Goal: Task Accomplishment & Management: Use online tool/utility

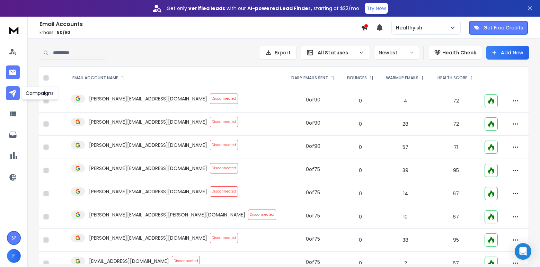
click at [11, 90] on icon at bounding box center [13, 93] width 8 height 8
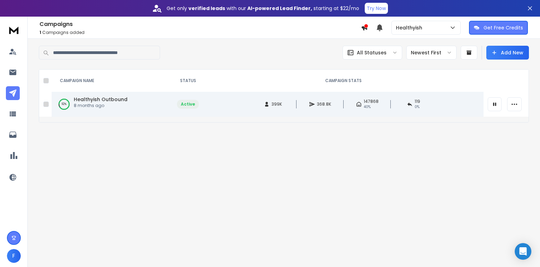
click at [96, 98] on span "Healthyish Outbound" at bounding box center [101, 99] width 54 height 7
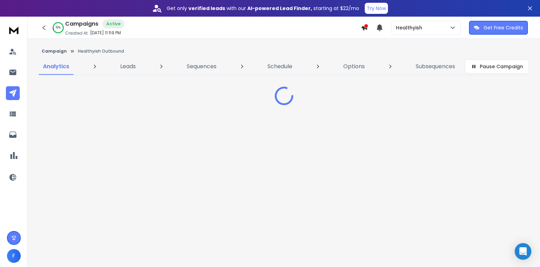
click at [308, 49] on div "Campaign Healthyish Outbound" at bounding box center [284, 51] width 490 height 11
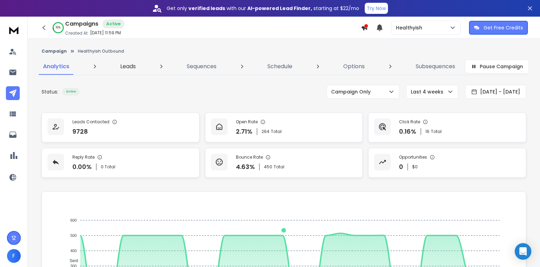
click at [119, 67] on link "Leads" at bounding box center [128, 66] width 24 height 17
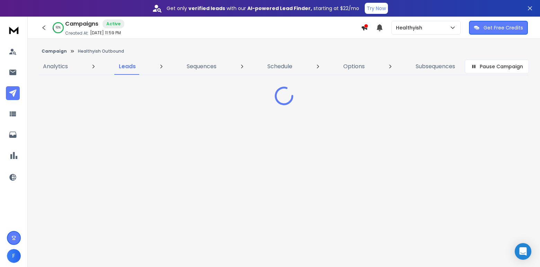
click at [366, 47] on div "Campaign Healthyish Outbound" at bounding box center [284, 51] width 490 height 11
click at [286, 113] on div "Campaign Healthyish Outbound Analytics Leads Sequences Schedule Options Subsequ…" at bounding box center [284, 78] width 512 height 78
click at [248, 43] on div "Campaign Healthyish Outbound Analytics Leads Sequences Schedule Options Subsequ…" at bounding box center [284, 78] width 512 height 78
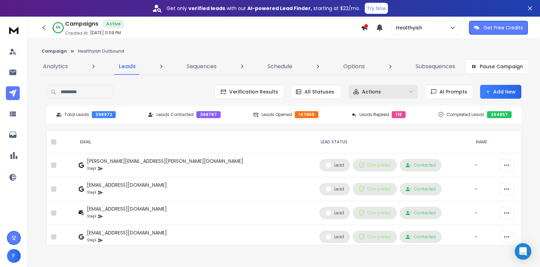
click at [387, 92] on div "Actions" at bounding box center [379, 91] width 53 height 7
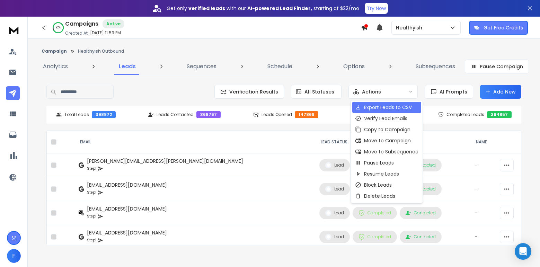
click at [383, 108] on p "Export Leads to CSV" at bounding box center [388, 107] width 48 height 7
